Goal: Check status

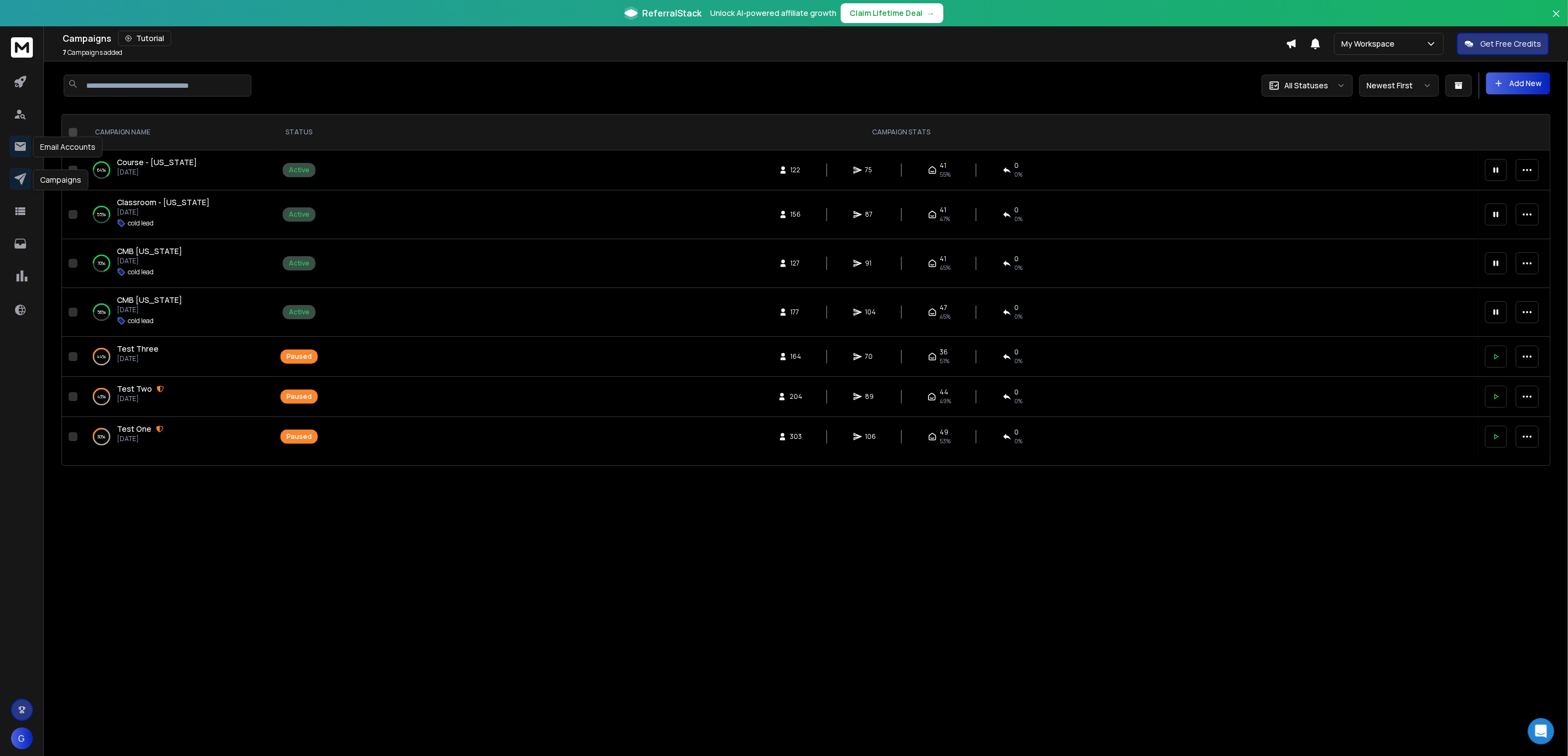
click at [17, 145] on icon at bounding box center [20, 146] width 13 height 13
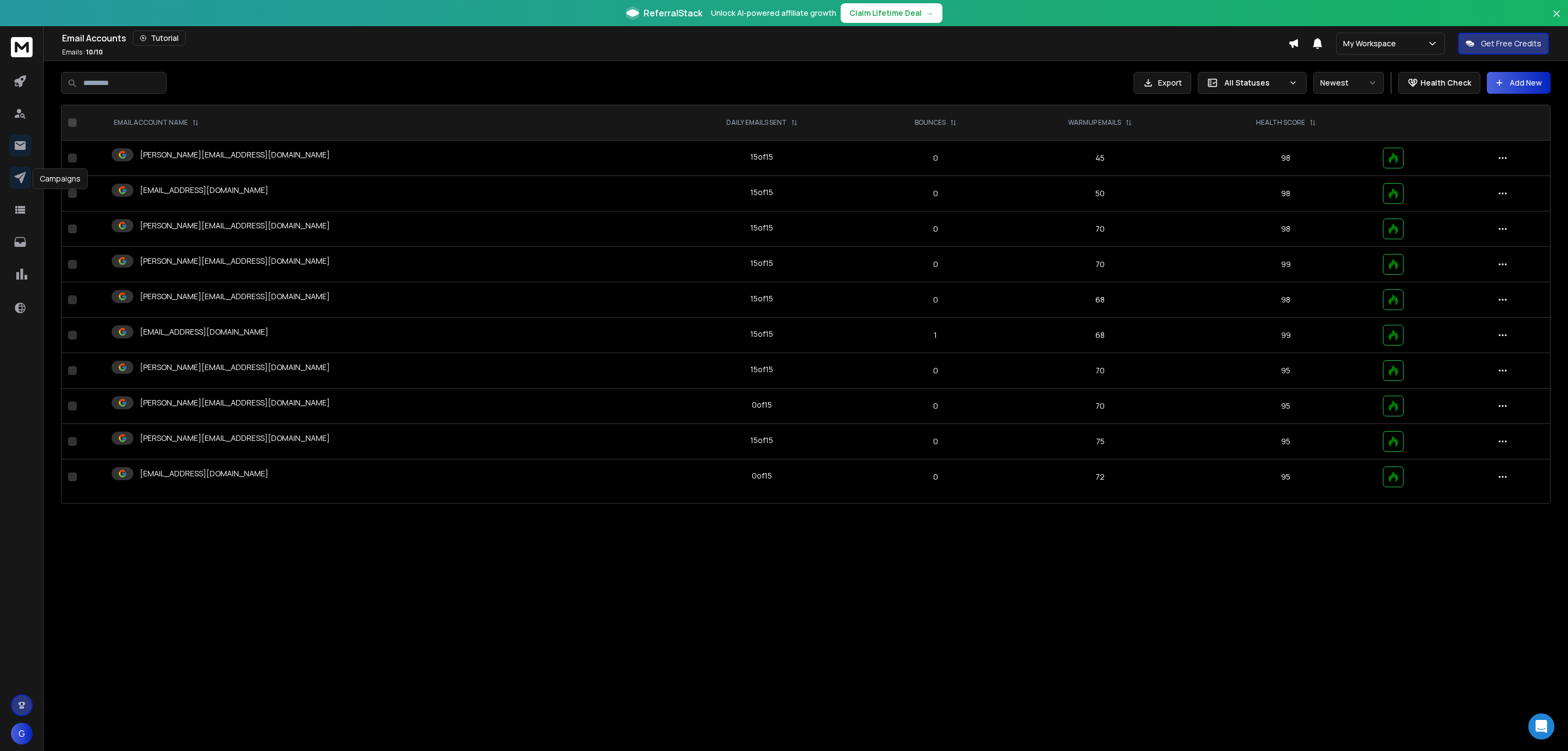
click at [20, 176] on icon at bounding box center [20, 178] width 11 height 11
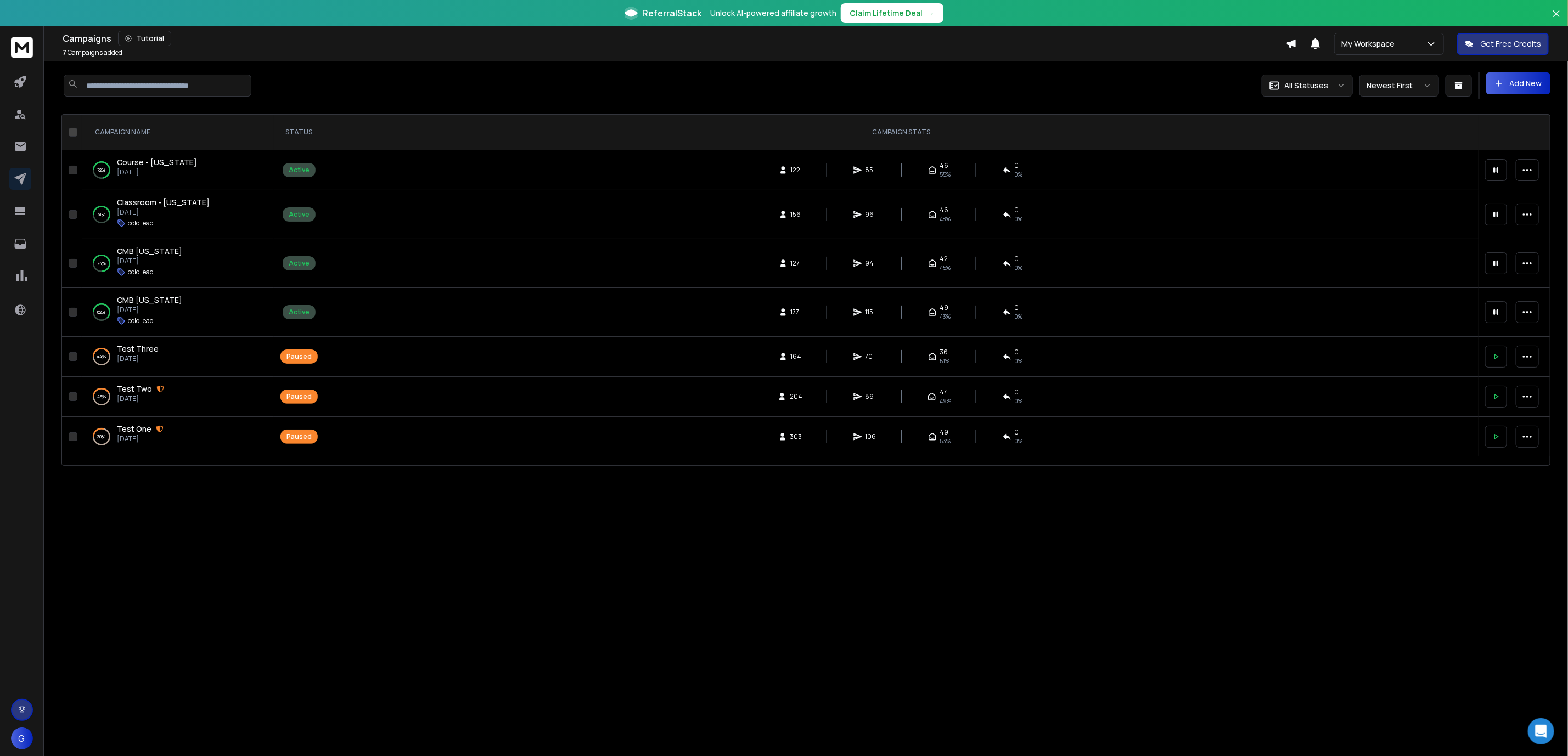
click at [176, 301] on span "CMB [US_STATE]" at bounding box center [149, 300] width 65 height 10
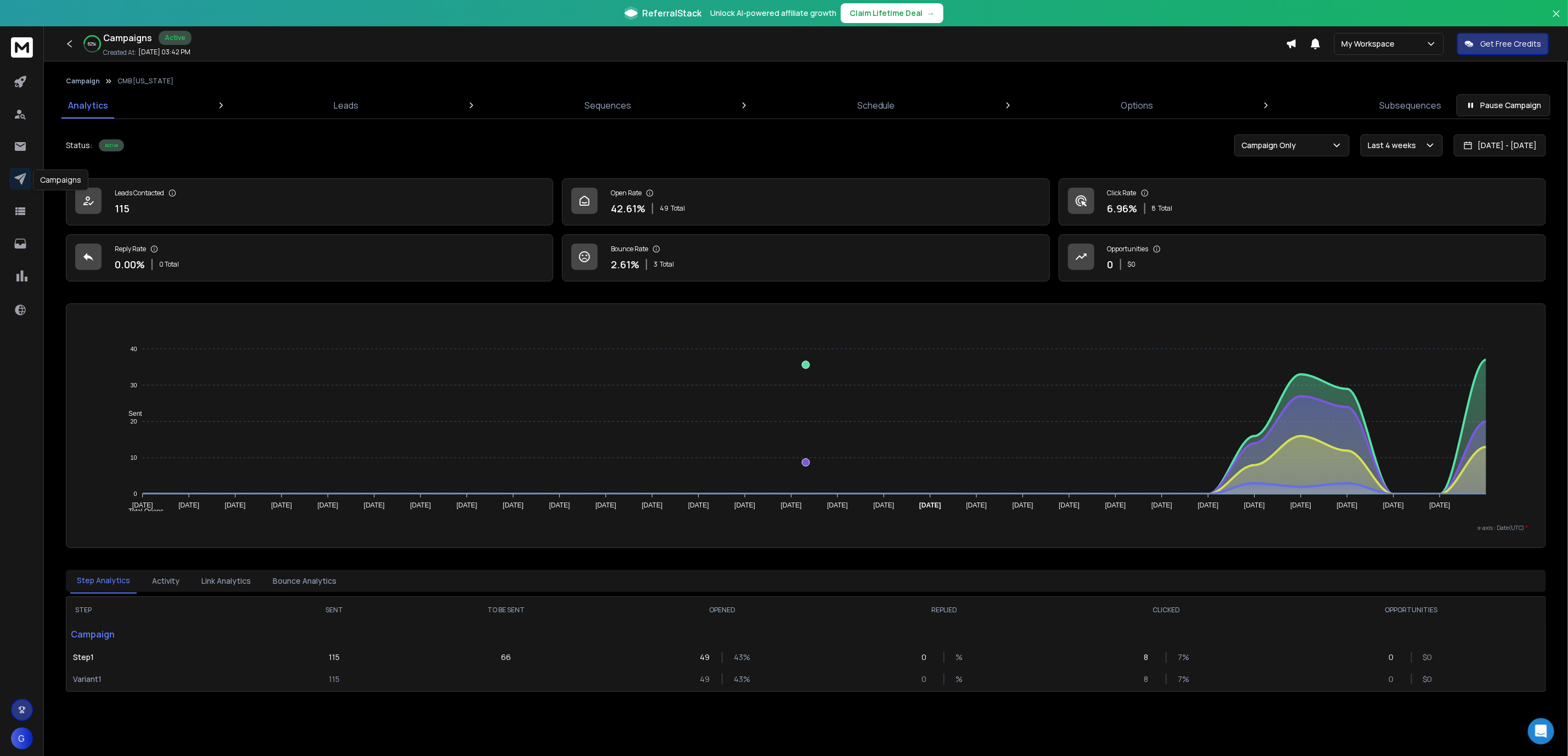
click at [22, 175] on icon at bounding box center [20, 178] width 13 height 13
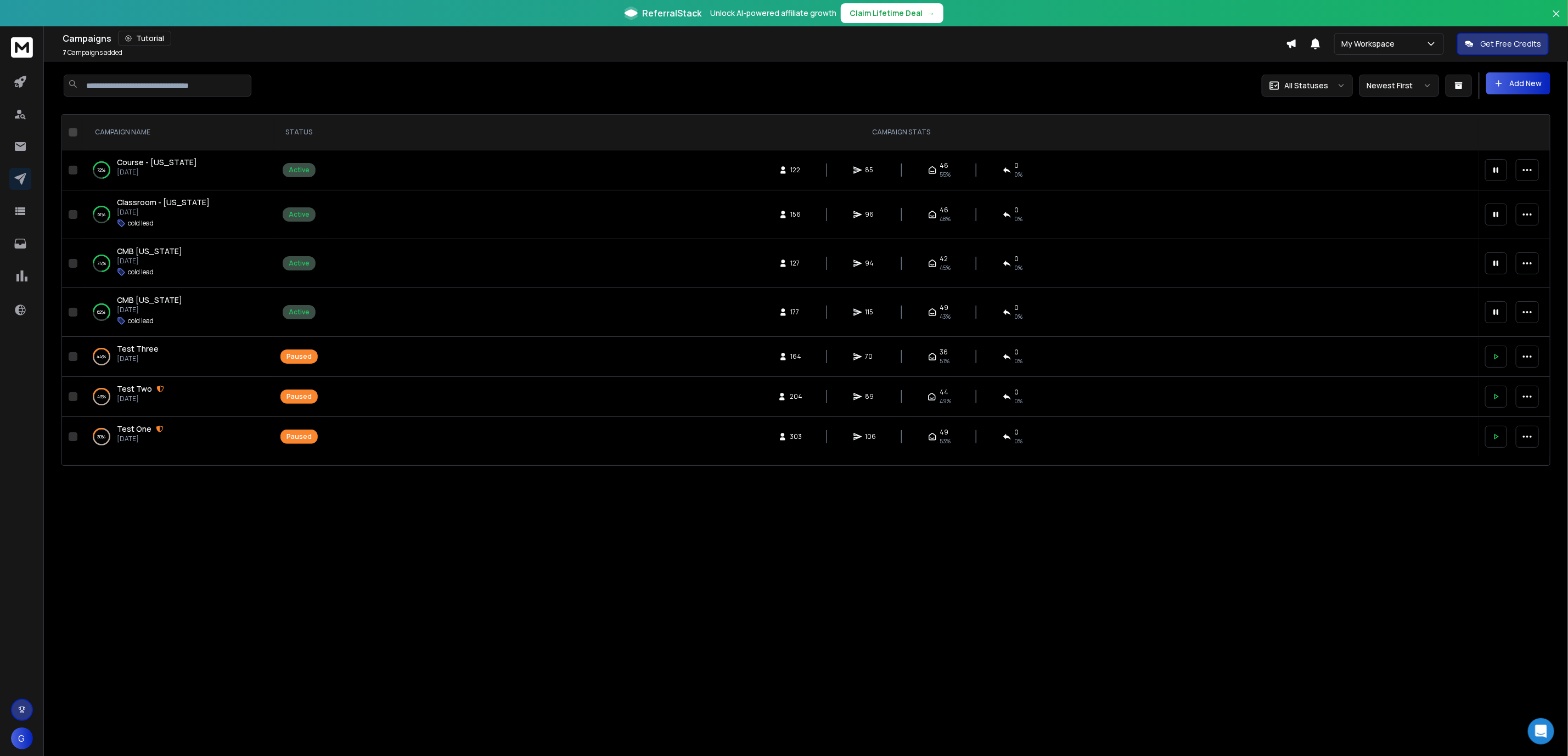
click at [178, 307] on p "[DATE]" at bounding box center [149, 309] width 65 height 9
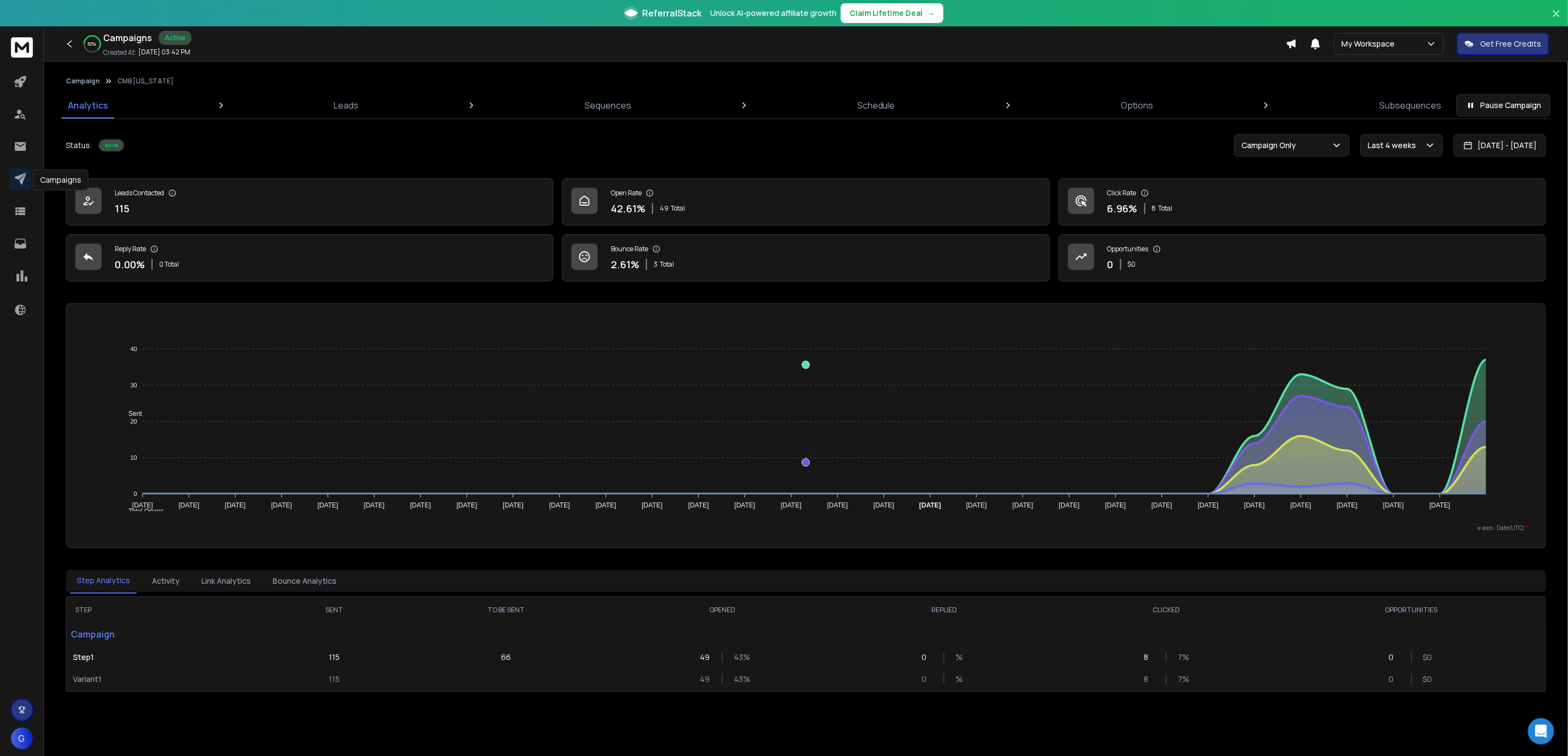
click at [22, 177] on icon at bounding box center [20, 179] width 11 height 11
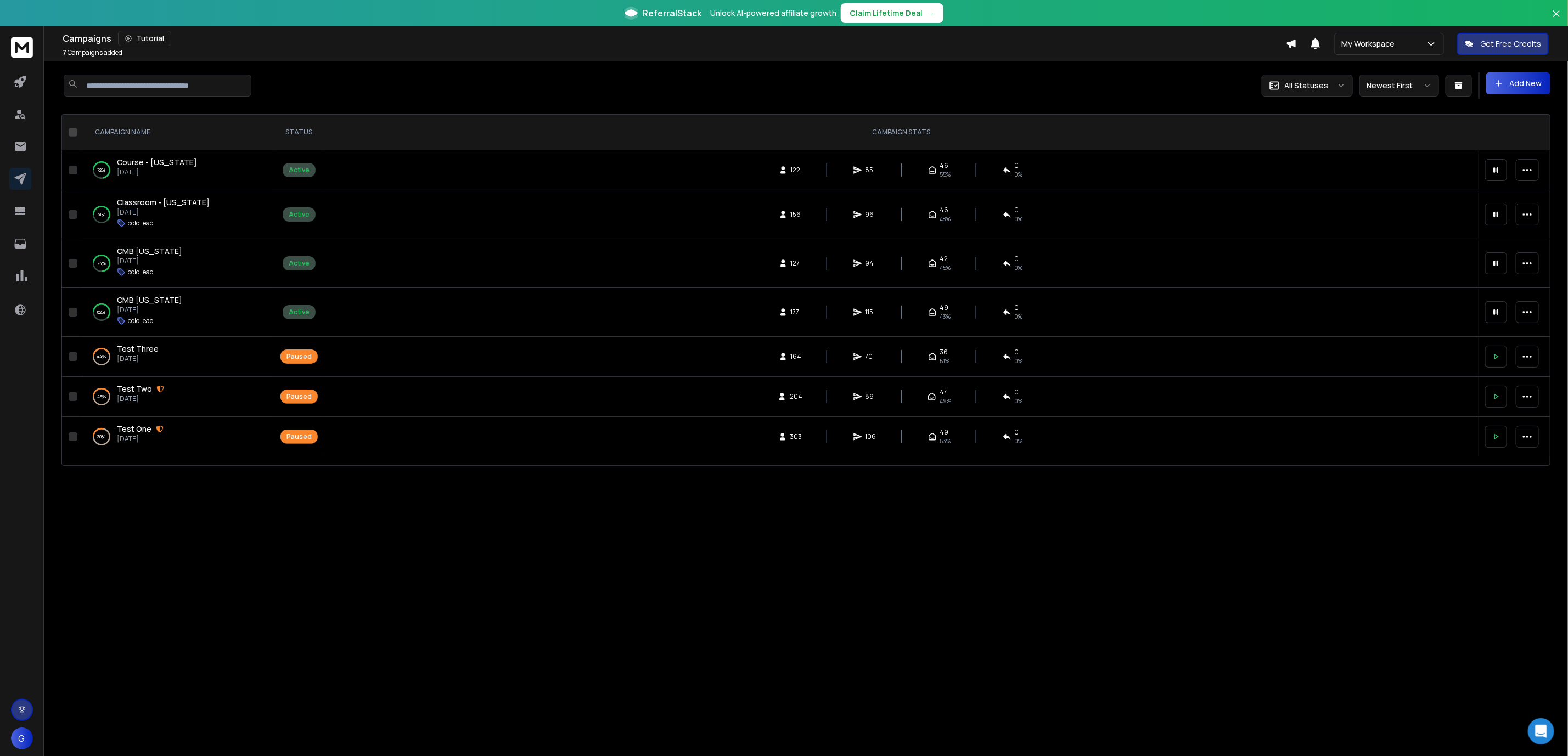
click at [165, 260] on p "[DATE]" at bounding box center [149, 261] width 65 height 9
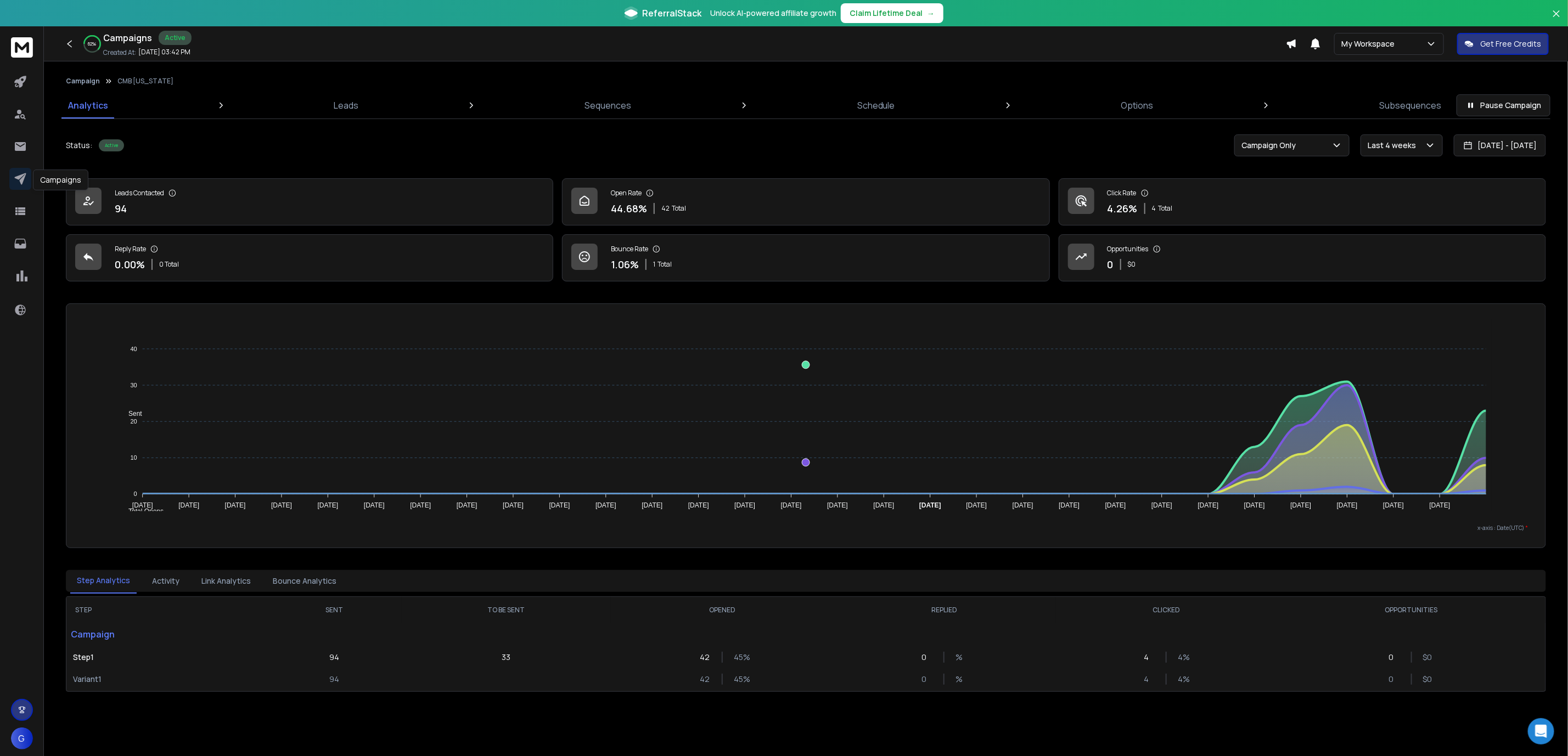
click at [16, 179] on icon at bounding box center [20, 179] width 11 height 11
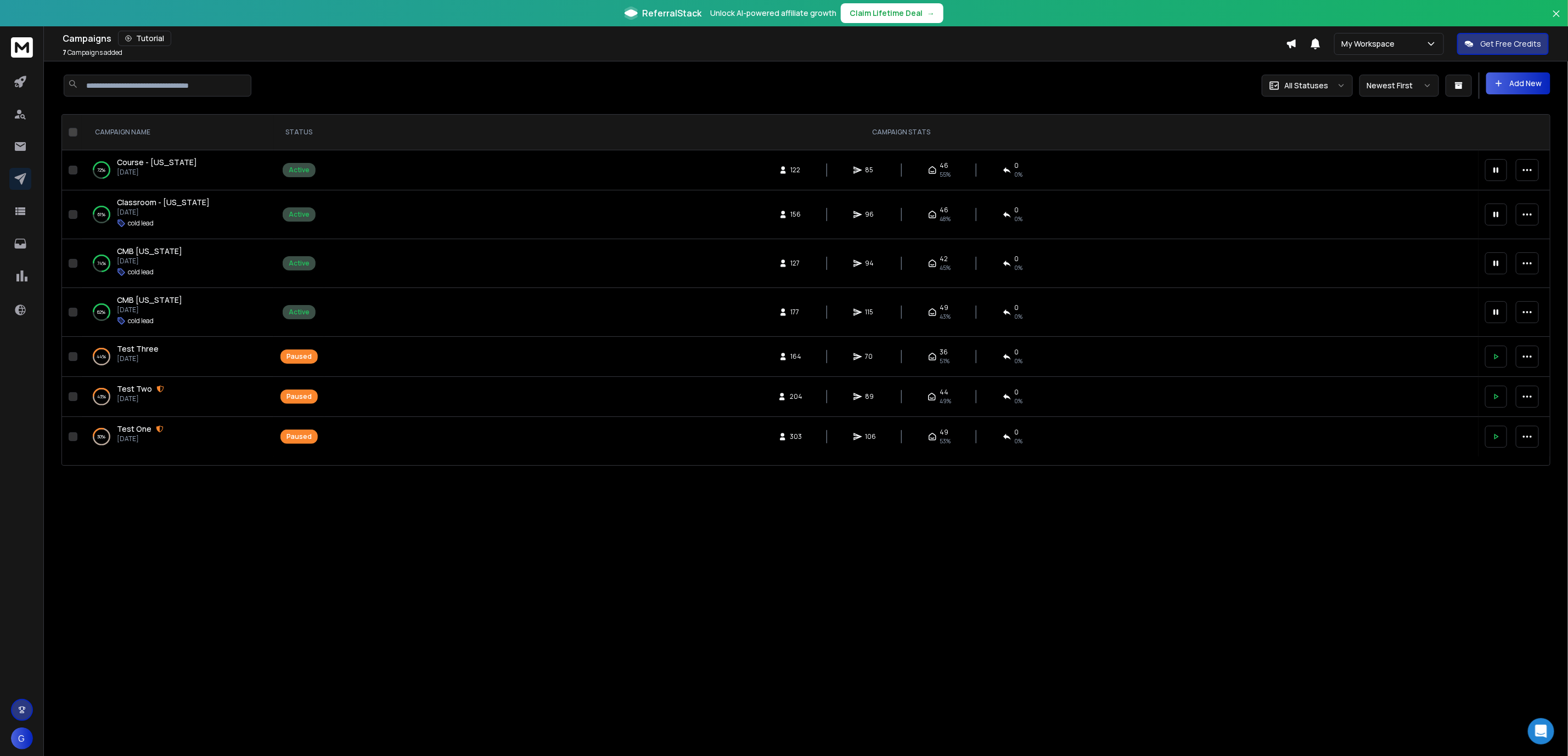
click at [162, 210] on p "[DATE]" at bounding box center [162, 212] width 92 height 9
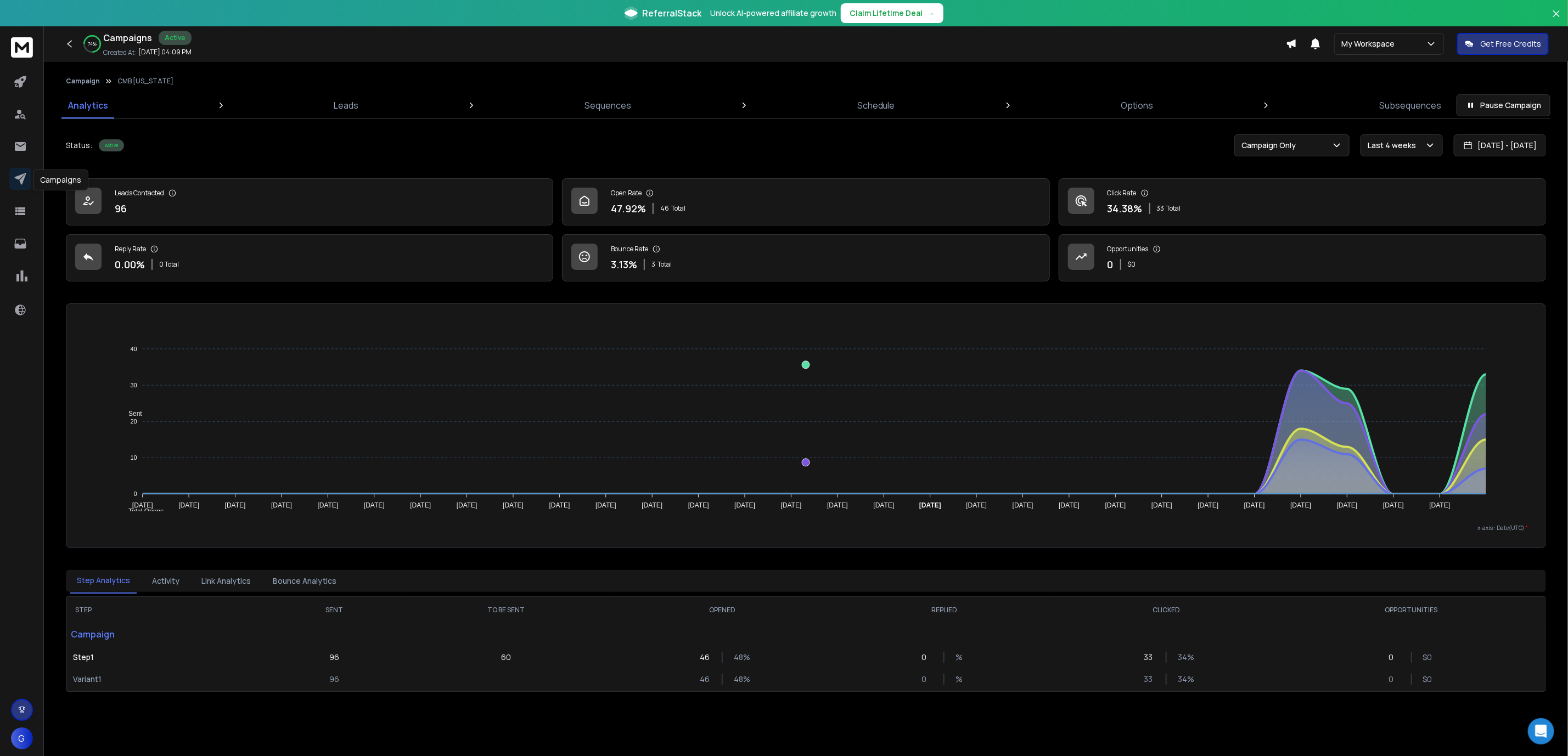
click at [18, 179] on icon at bounding box center [20, 179] width 11 height 11
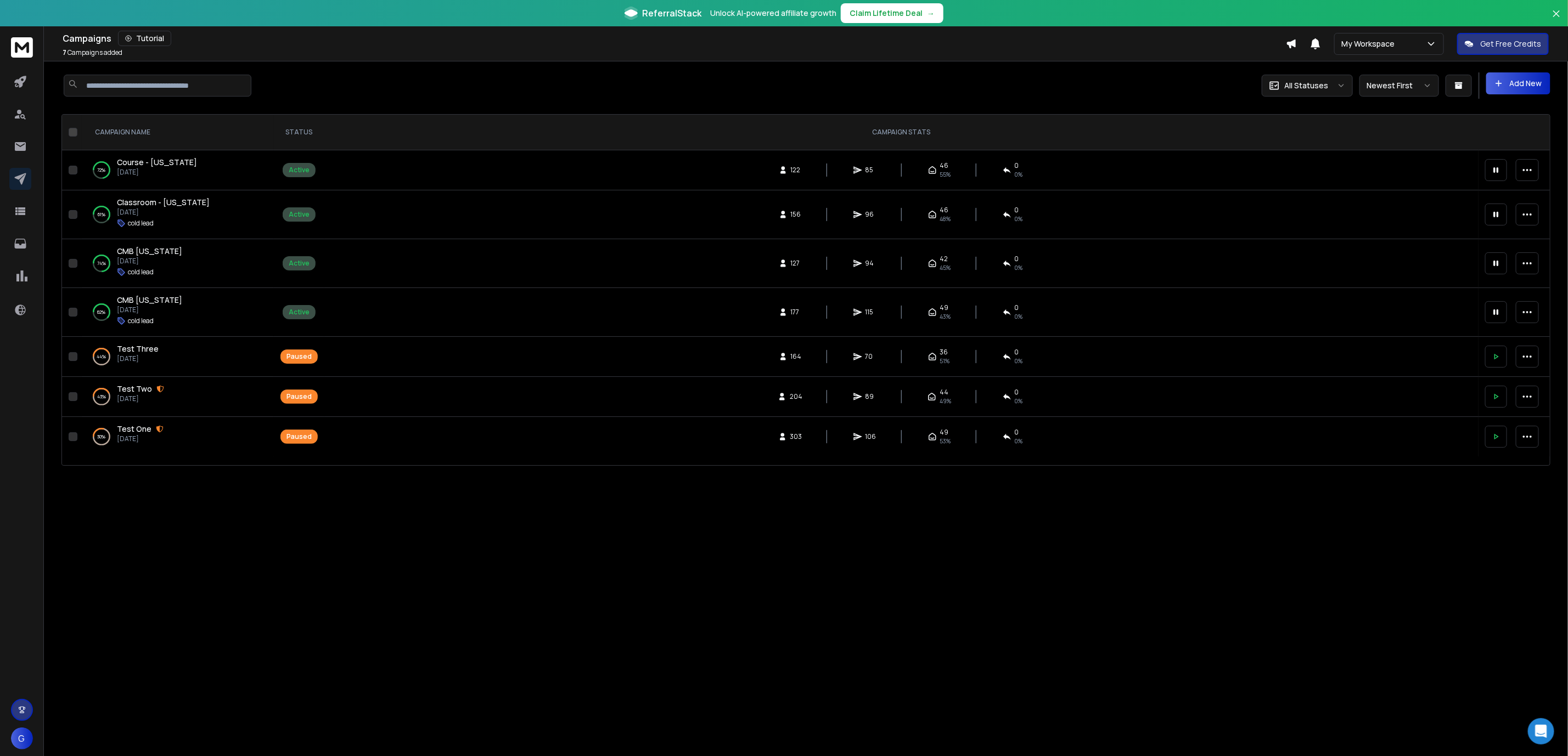
click at [139, 163] on span "Course - [US_STATE]" at bounding box center [157, 161] width 80 height 10
